Goal: Understand process/instructions: Learn how to perform a task or action

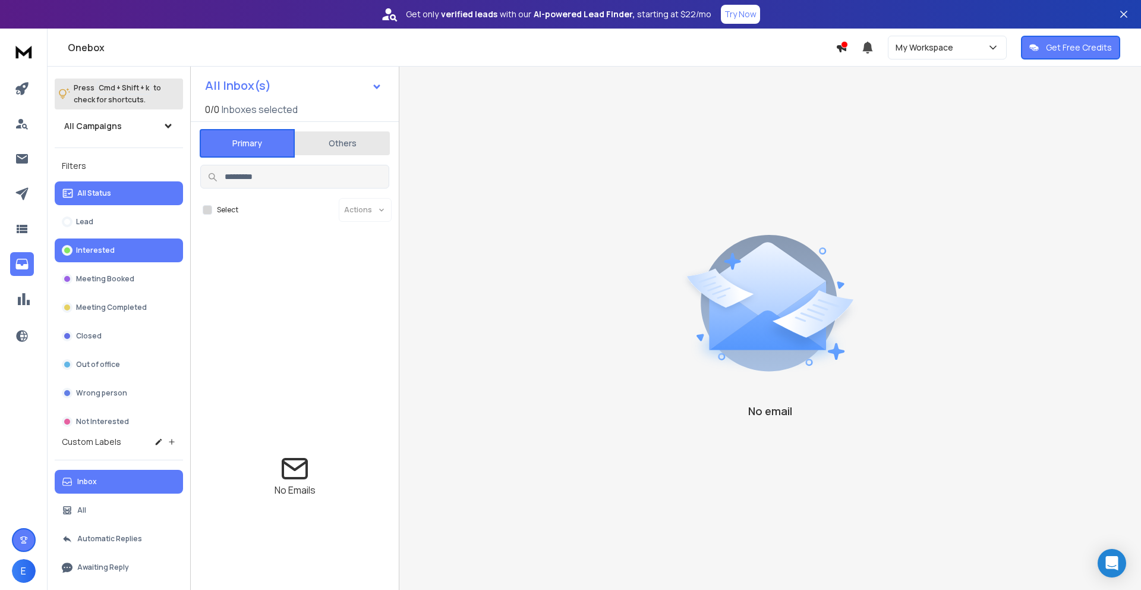
click at [111, 257] on button "Interested" at bounding box center [119, 250] width 128 height 24
click at [95, 215] on button "Lead" at bounding box center [119, 222] width 128 height 24
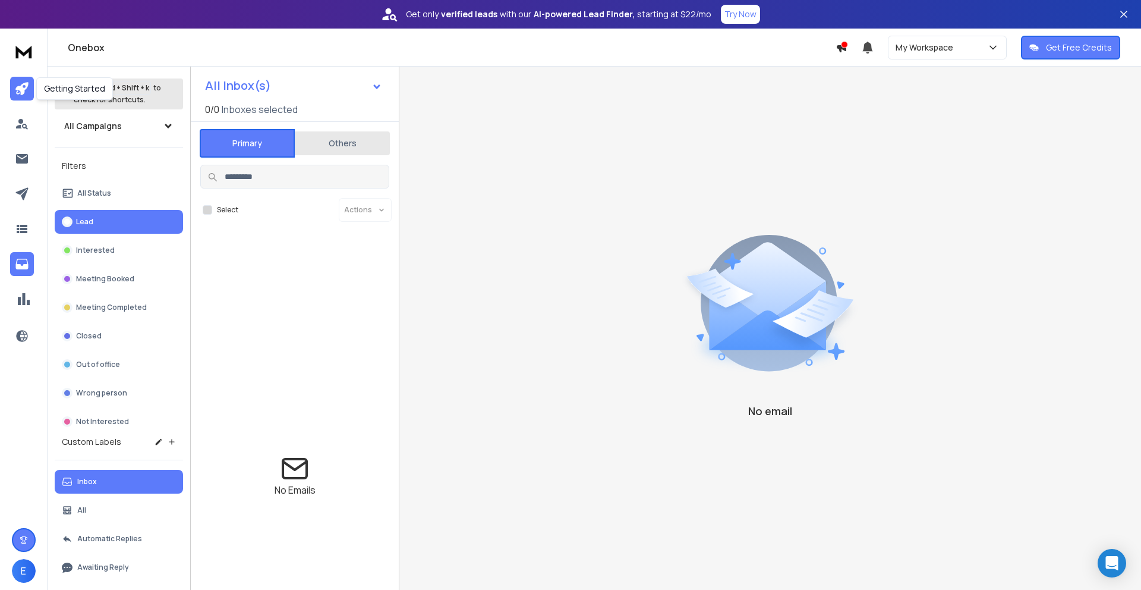
click at [18, 86] on icon at bounding box center [21, 88] width 13 height 13
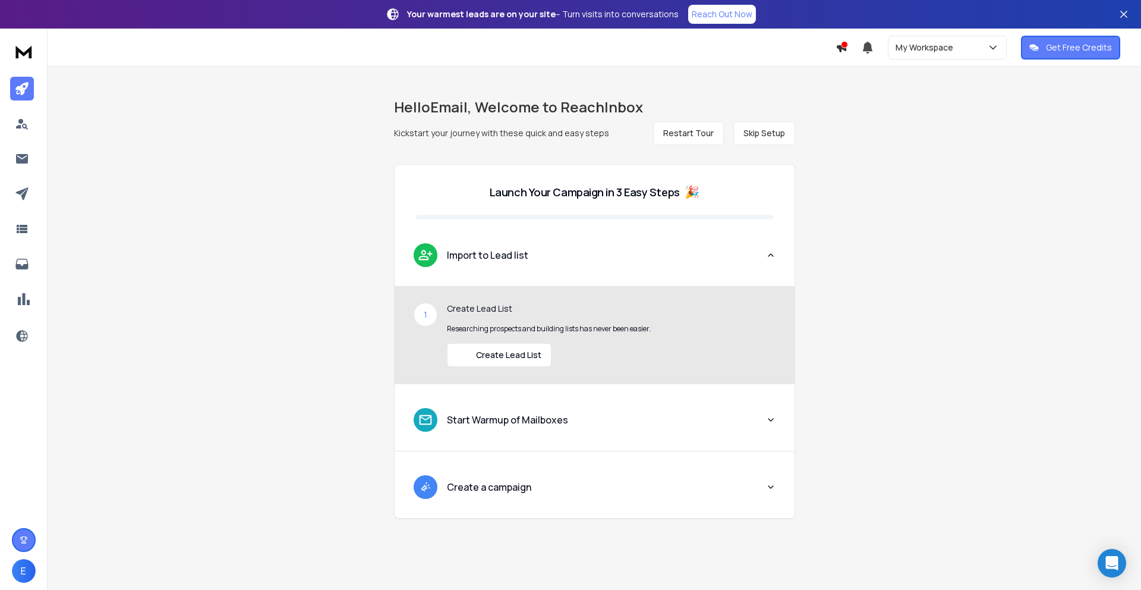
click at [24, 53] on img at bounding box center [24, 51] width 24 height 22
click at [333, 216] on div "Hello Email , Welcome to ReachInbox Kickstart your journey with these quick and…" at bounding box center [595, 307] width 1056 height 459
drag, startPoint x: 377, startPoint y: 99, endPoint x: 690, endPoint y: 102, distance: 312.7
click at [690, 102] on div "Hello Email , Welcome to ReachInbox Kickstart your journey with these quick and…" at bounding box center [595, 307] width 1056 height 459
click at [690, 102] on h1 "Hello Email , Welcome to ReachInbox" at bounding box center [594, 106] width 401 height 19
